Goal: Navigation & Orientation: Find specific page/section

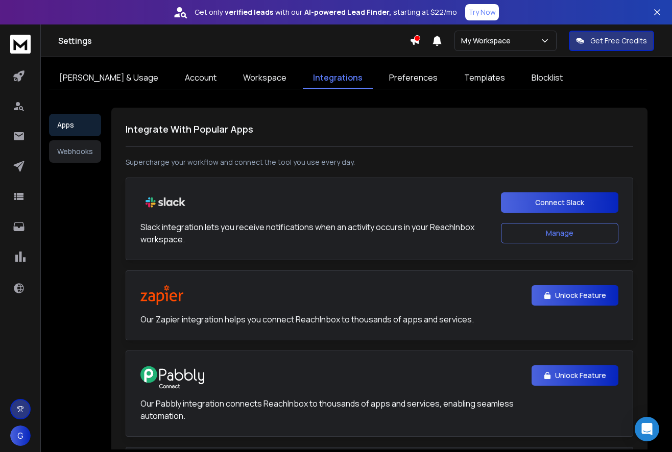
click at [233, 80] on link "Workspace" at bounding box center [265, 77] width 64 height 21
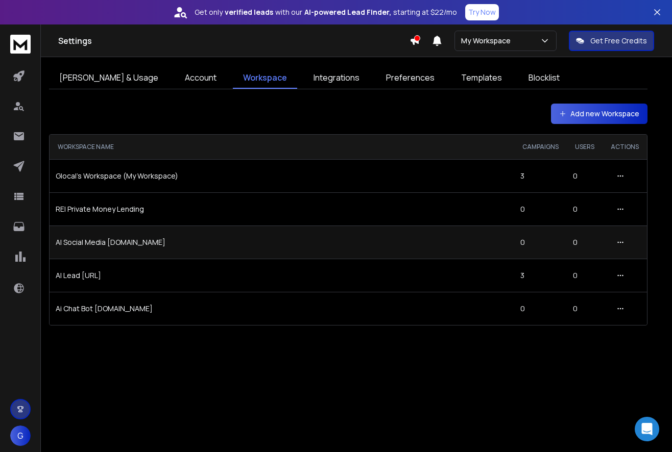
click at [89, 244] on td "AI Social Media [DOMAIN_NAME]" at bounding box center [282, 242] width 465 height 33
click at [95, 246] on td "AI Social Media [DOMAIN_NAME]" at bounding box center [282, 242] width 465 height 33
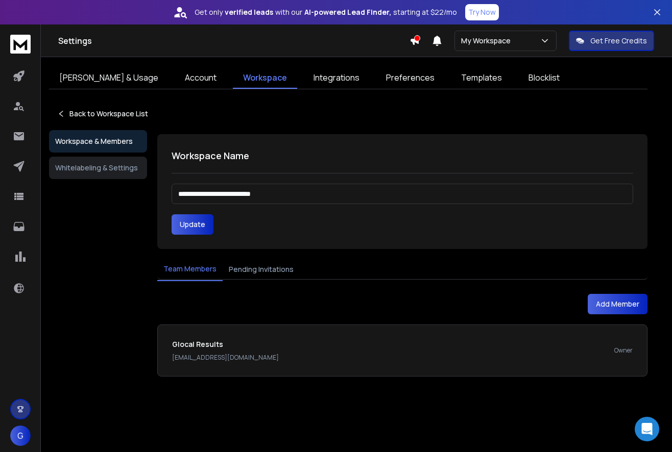
click at [175, 77] on link "Account" at bounding box center [201, 77] width 52 height 21
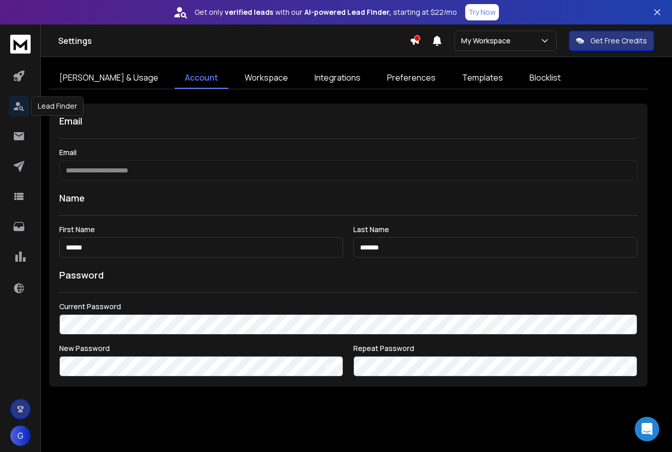
click at [16, 108] on icon at bounding box center [19, 108] width 10 height 5
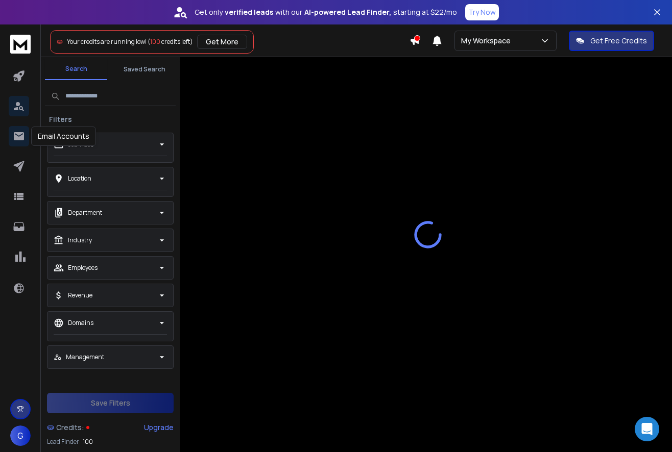
click at [19, 139] on icon at bounding box center [19, 136] width 10 height 8
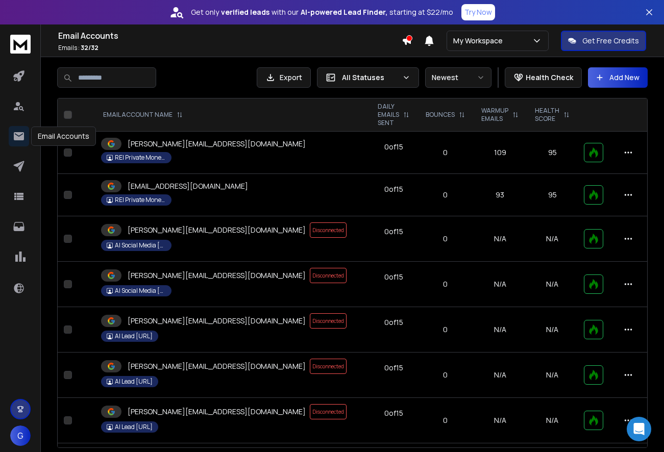
click at [18, 139] on icon at bounding box center [19, 136] width 10 height 8
drag, startPoint x: 171, startPoint y: 231, endPoint x: 256, endPoint y: 234, distance: 85.3
click at [256, 234] on p "[PERSON_NAME][EMAIL_ADDRESS][DOMAIN_NAME]" at bounding box center [217, 230] width 178 height 10
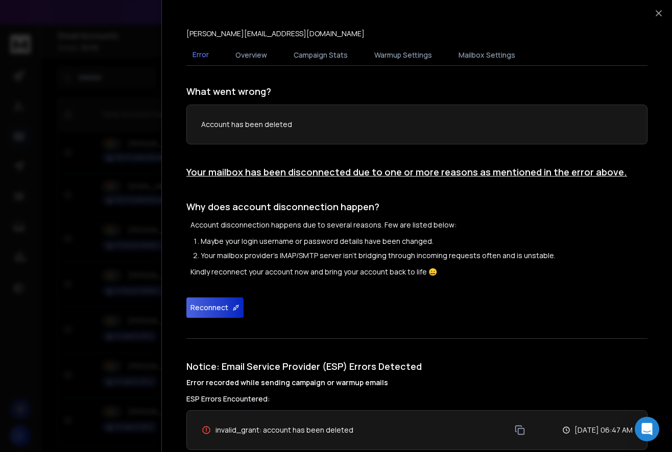
click at [135, 12] on div at bounding box center [336, 226] width 672 height 452
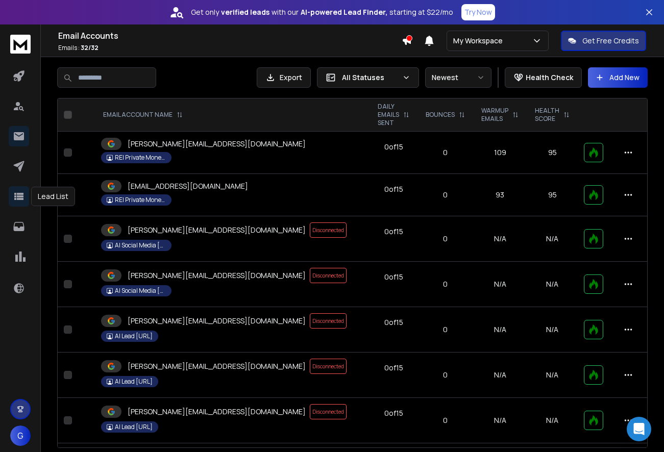
click at [17, 198] on icon at bounding box center [18, 196] width 9 height 7
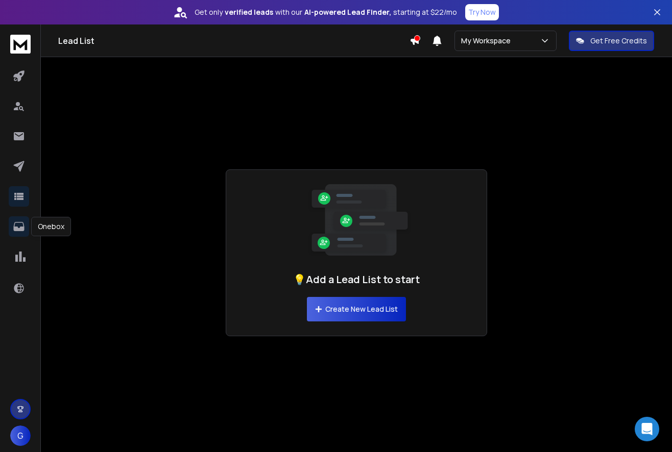
click at [19, 230] on icon at bounding box center [18, 226] width 11 height 9
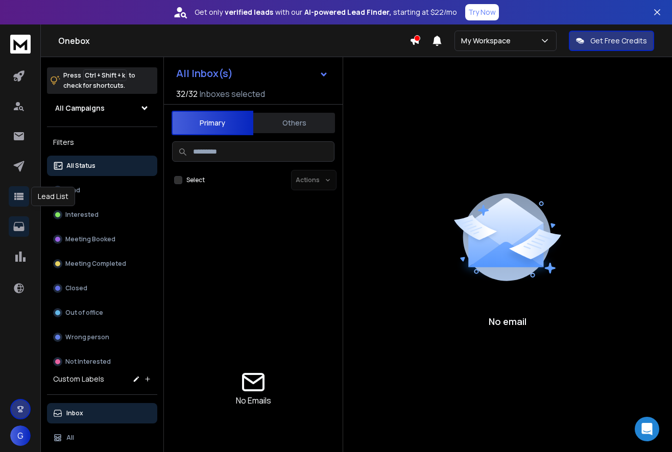
click at [26, 197] on link at bounding box center [19, 196] width 20 height 20
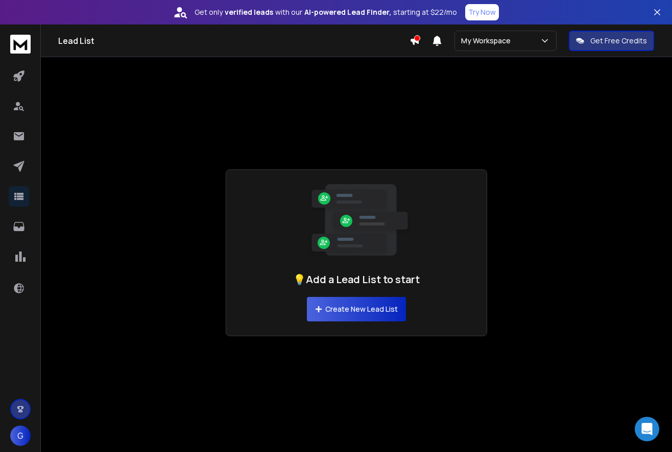
click at [118, 80] on div "💡Add a Lead List to start Create New Lead List" at bounding box center [356, 252] width 631 height 391
click at [21, 197] on icon at bounding box center [18, 196] width 9 height 7
click at [17, 226] on icon at bounding box center [19, 227] width 12 height 12
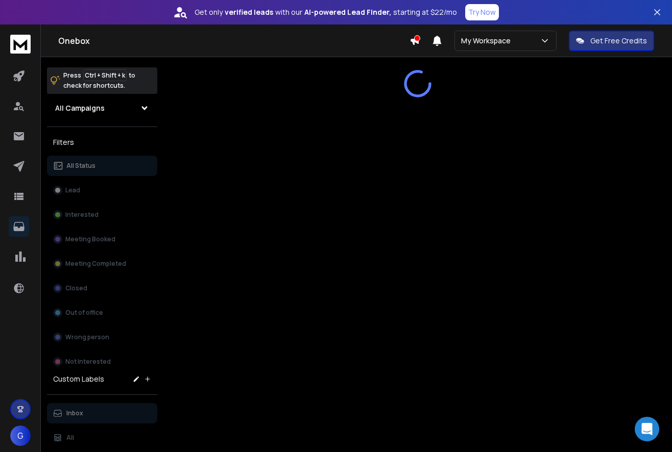
click at [80, 188] on div "All Status Lead Interested Meeting Booked Meeting Completed Closed Out of offic…" at bounding box center [102, 264] width 110 height 217
